Goal: Task Accomplishment & Management: Manage account settings

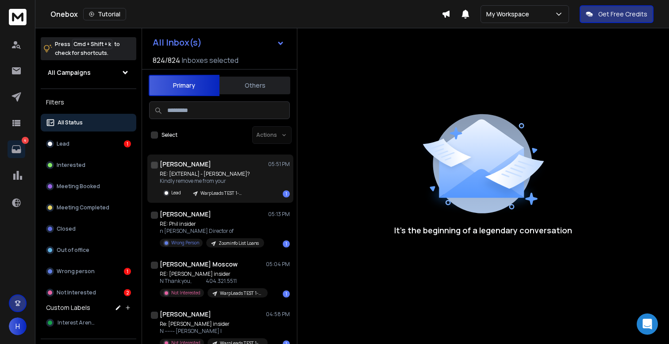
click at [244, 174] on p "RE: [EXTERNAL] - [PERSON_NAME]?" at bounding box center [205, 173] width 90 height 7
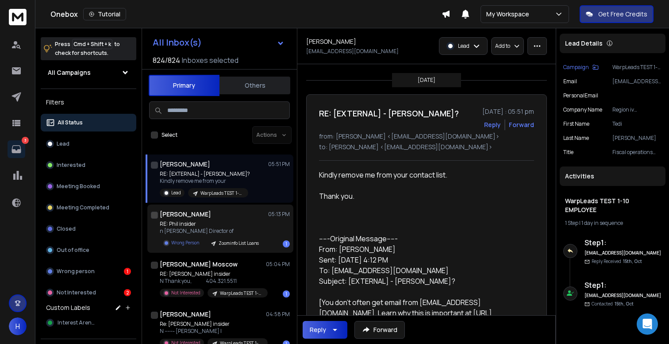
click at [258, 216] on div "[PERSON_NAME] 05:13 PM" at bounding box center [225, 214] width 130 height 9
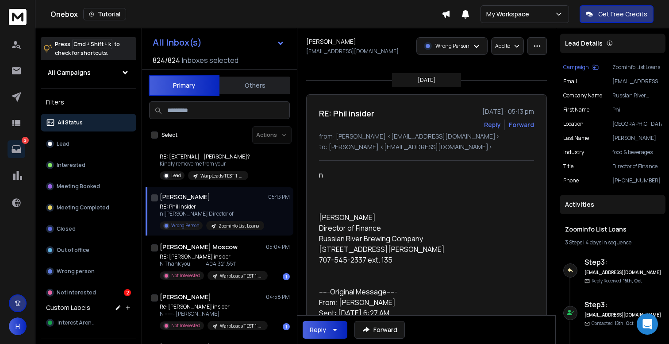
scroll to position [29, 0]
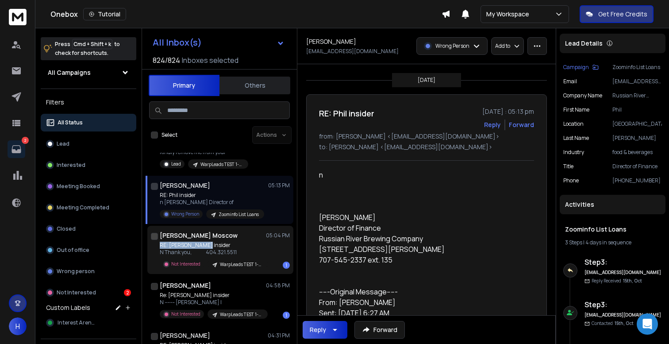
click at [241, 243] on div "[PERSON_NAME] Moscow 05:04 PM RE: [PERSON_NAME] insider N Thank you, 404.321.55…" at bounding box center [225, 250] width 130 height 38
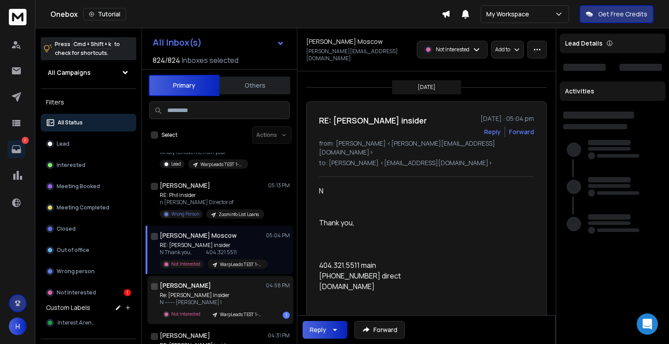
click at [239, 289] on div "[PERSON_NAME] 04:58 PM" at bounding box center [225, 285] width 130 height 9
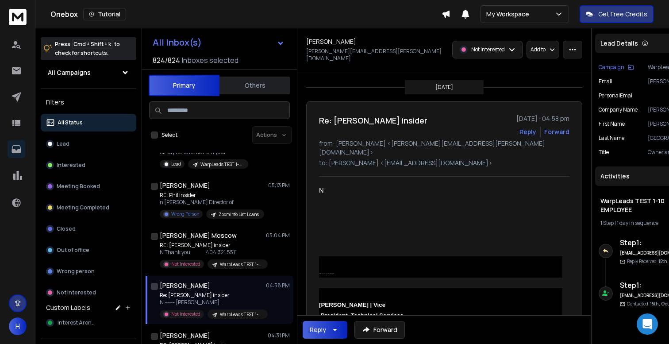
click at [251, 84] on button "Others" at bounding box center [254, 85] width 71 height 19
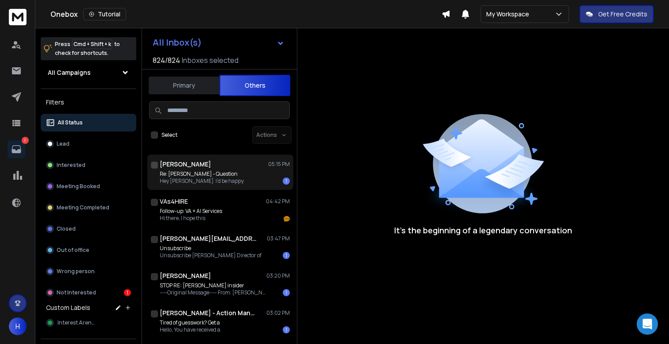
click at [200, 165] on h1 "[PERSON_NAME]" at bounding box center [185, 164] width 51 height 9
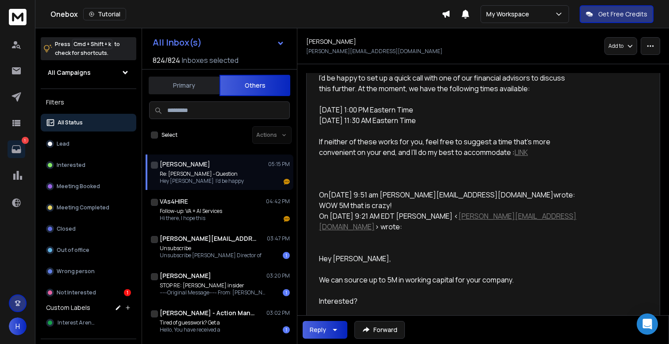
scroll to position [0, 0]
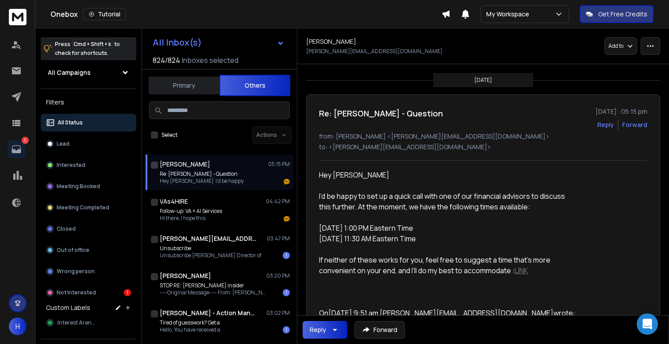
click at [193, 85] on button "Primary" at bounding box center [184, 85] width 71 height 19
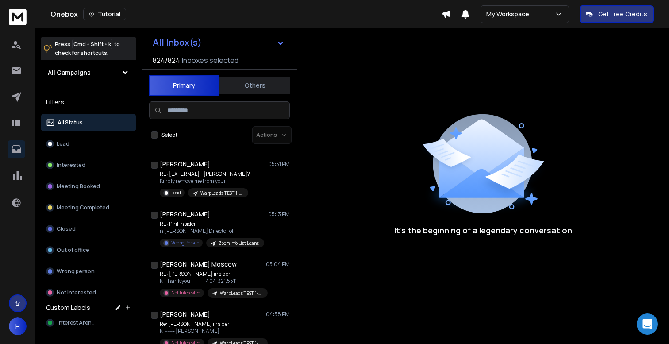
click at [247, 79] on button "Others" at bounding box center [254, 85] width 71 height 19
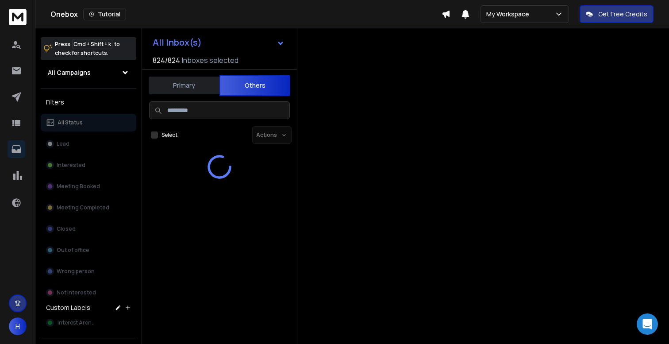
drag, startPoint x: 235, startPoint y: 78, endPoint x: 171, endPoint y: 83, distance: 64.3
click at [216, 79] on div "Primary Others" at bounding box center [220, 86] width 142 height 18
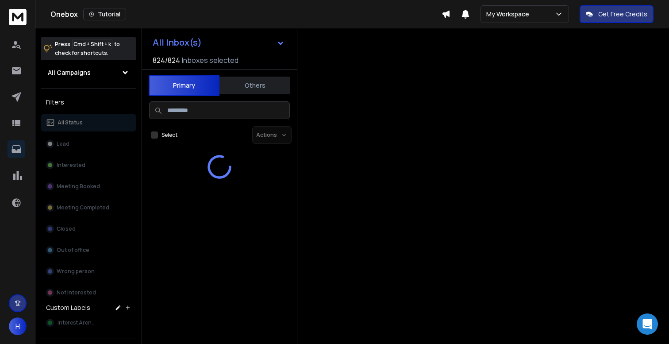
click at [171, 83] on button "Primary" at bounding box center [184, 85] width 71 height 21
